Goal: Task Accomplishment & Management: Manage account settings

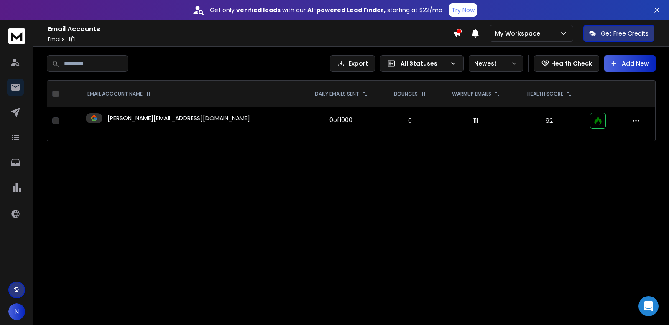
click at [628, 117] on button at bounding box center [636, 121] width 28 height 14
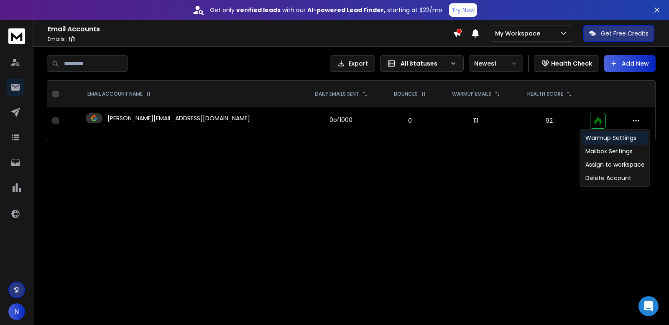
click at [602, 139] on div "Warmup Settings" at bounding box center [615, 137] width 66 height 13
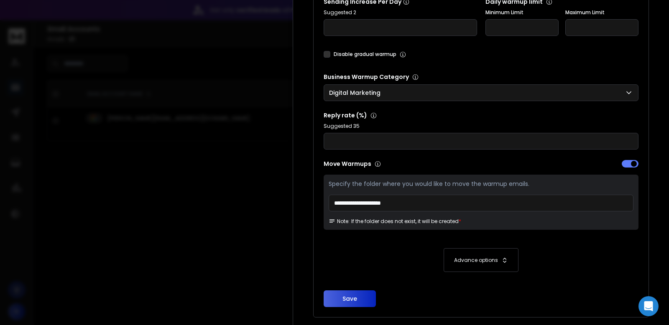
scroll to position [193, 0]
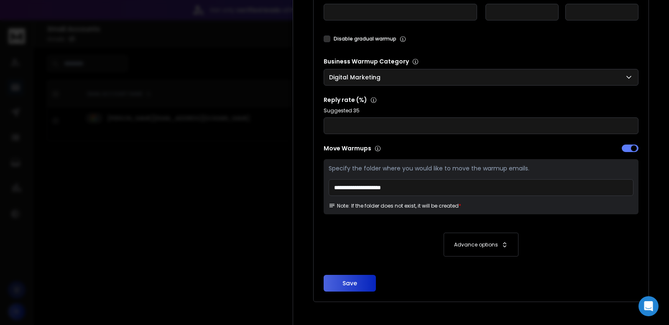
click at [348, 288] on button "Save" at bounding box center [350, 283] width 52 height 17
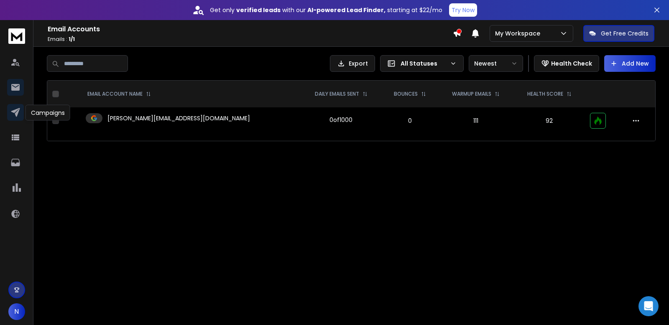
click at [15, 118] on link at bounding box center [15, 112] width 17 height 17
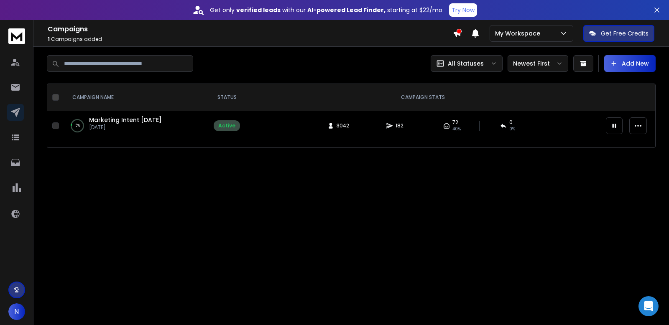
click at [638, 127] on icon "button" at bounding box center [638, 126] width 8 height 8
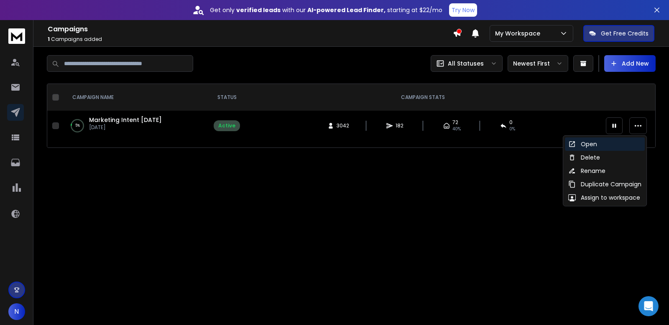
click at [119, 118] on span "Marketing Intent [DATE]" at bounding box center [125, 120] width 73 height 8
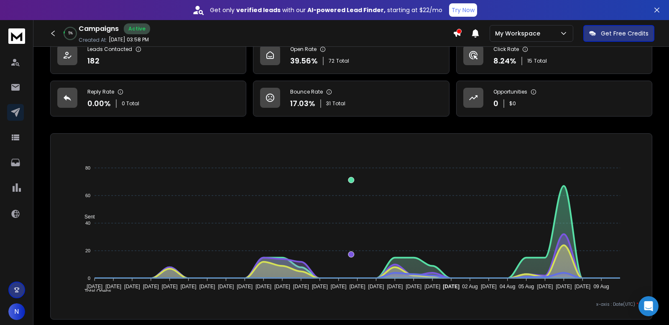
scroll to position [190, 0]
